Goal: Communication & Community: Answer question/provide support

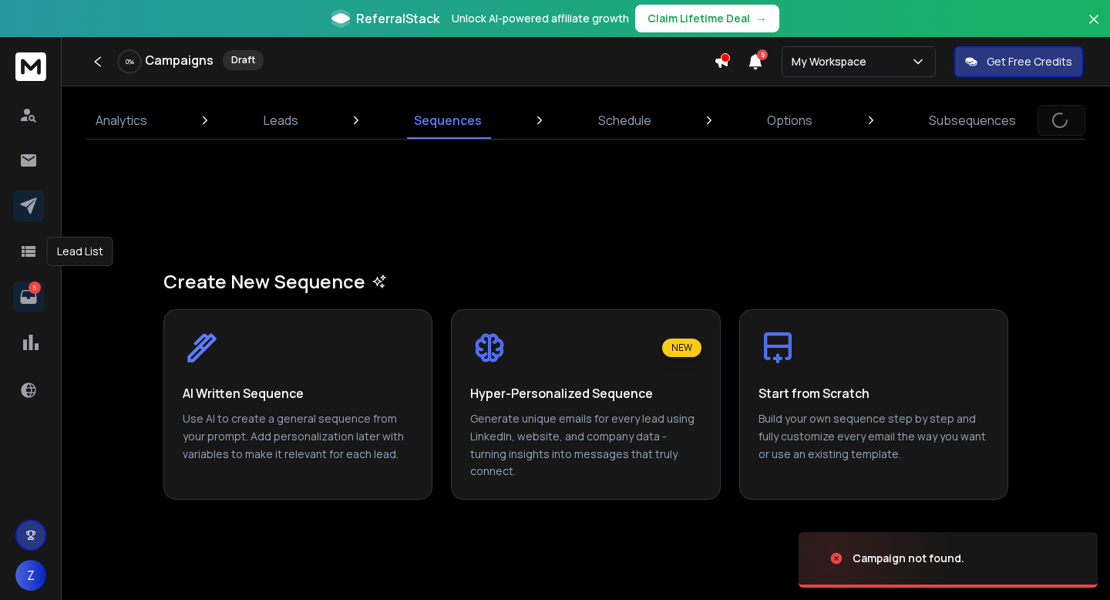
click at [31, 297] on icon at bounding box center [28, 297] width 16 height 14
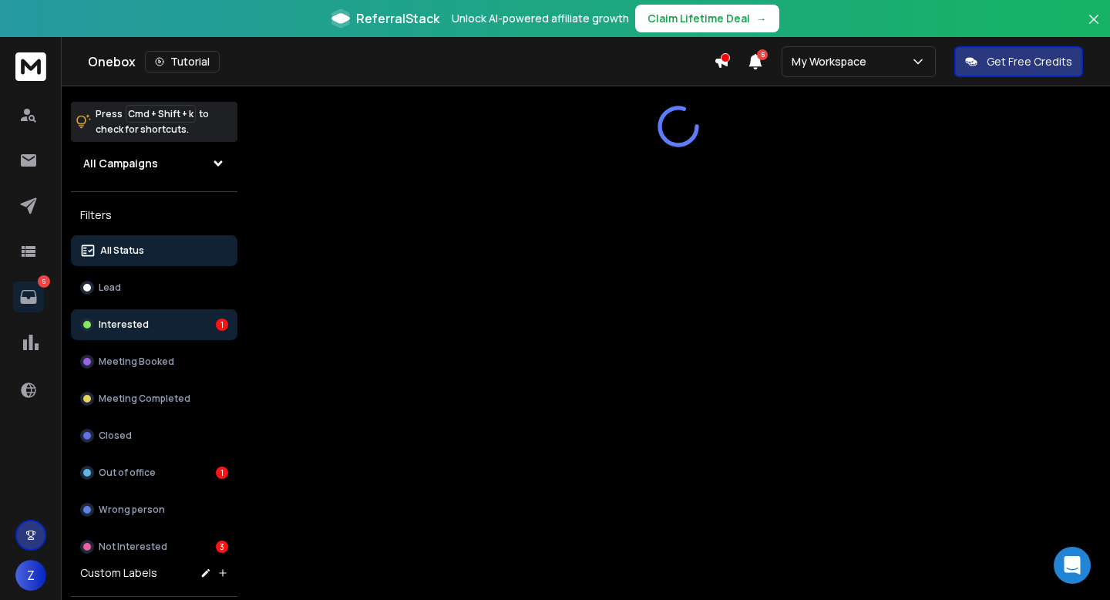
click at [108, 333] on button "Interested 1" at bounding box center [154, 324] width 166 height 31
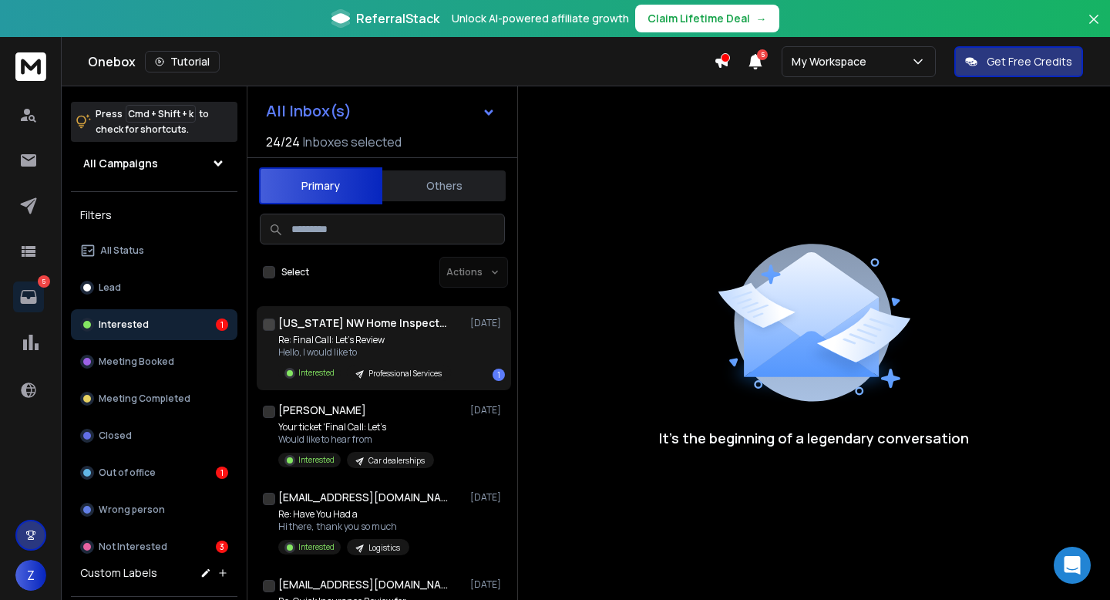
click at [409, 351] on p "Hello, I would like to" at bounding box center [364, 352] width 173 height 12
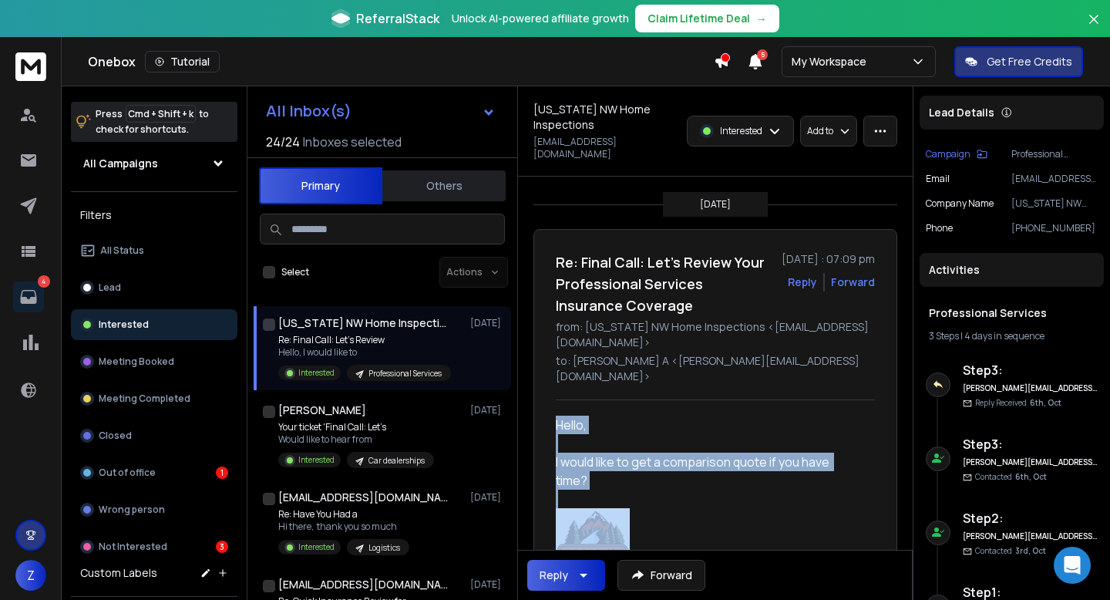
drag, startPoint x: 643, startPoint y: 504, endPoint x: 549, endPoint y: 382, distance: 153.8
copy div "Hello, I would like to get a comparison quote if you have time? [PERSON_NAME] […"
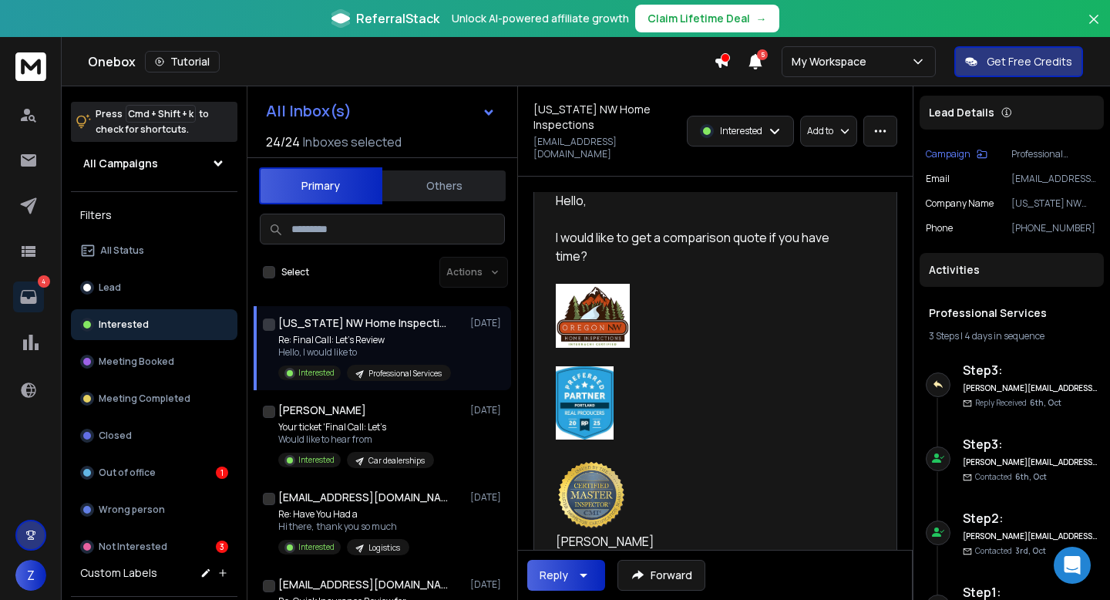
scroll to position [204, 0]
